Goal: Check status: Check status

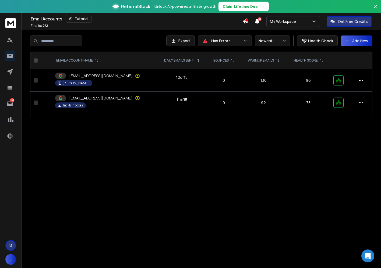
click at [217, 40] on p "Has Errors" at bounding box center [226, 40] width 30 height 5
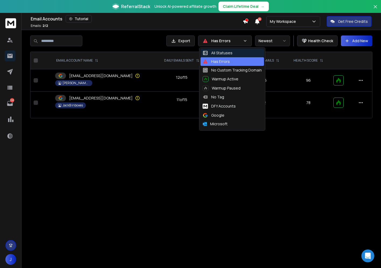
click at [217, 40] on p "Has Errors" at bounding box center [226, 40] width 30 height 5
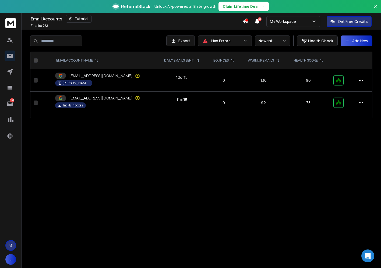
click at [36, 82] on button "button" at bounding box center [36, 80] width 4 height 4
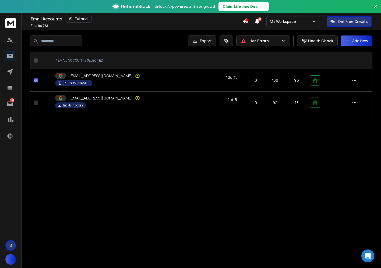
click at [37, 103] on button "button" at bounding box center [36, 103] width 4 height 4
drag, startPoint x: 156, startPoint y: 147, endPoint x: 193, endPoint y: 89, distance: 68.8
click at [165, 142] on div "ReferralStack Unlock AI-powered affiliate growth Lifetime Deals available! Clai…" at bounding box center [190, 134] width 381 height 268
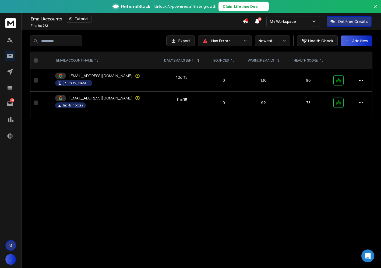
click at [305, 164] on div "ReferralStack Unlock AI-powered affiliate growth Lifetime Deals available! Clai…" at bounding box center [190, 134] width 381 height 268
click at [280, 174] on div "ReferralStack Unlock AI-powered affiliate growth Lifetime Deals available! Clai…" at bounding box center [190, 134] width 381 height 268
